Goal: Navigation & Orientation: Find specific page/section

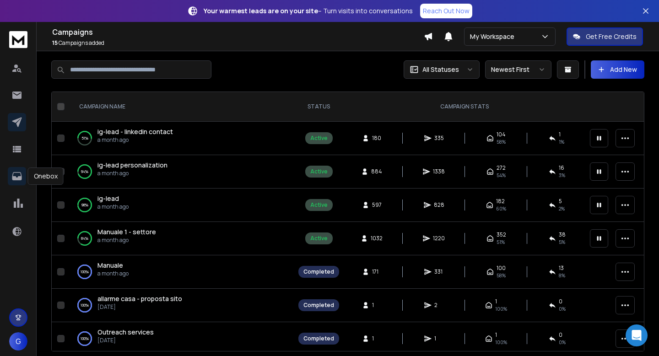
click at [20, 177] on icon at bounding box center [17, 176] width 10 height 8
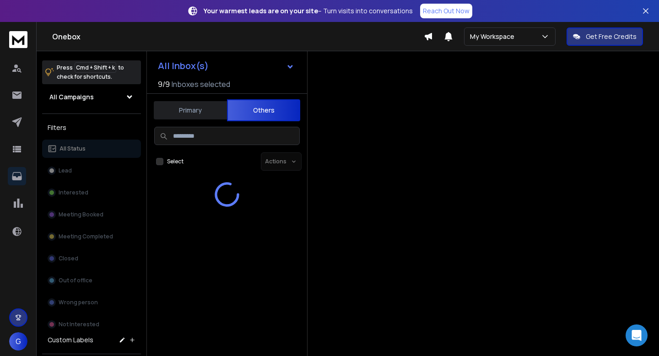
click at [283, 113] on button "Others" at bounding box center [263, 110] width 73 height 22
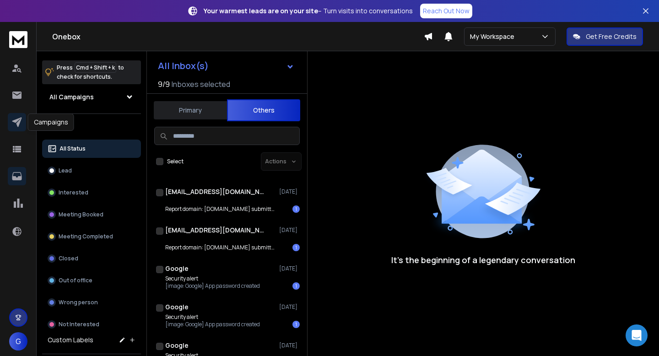
click at [12, 121] on icon at bounding box center [17, 122] width 10 height 10
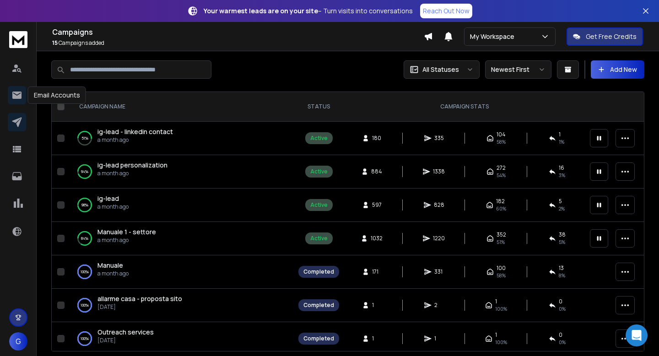
click at [16, 99] on icon at bounding box center [16, 95] width 11 height 11
